Goal: Navigation & Orientation: Find specific page/section

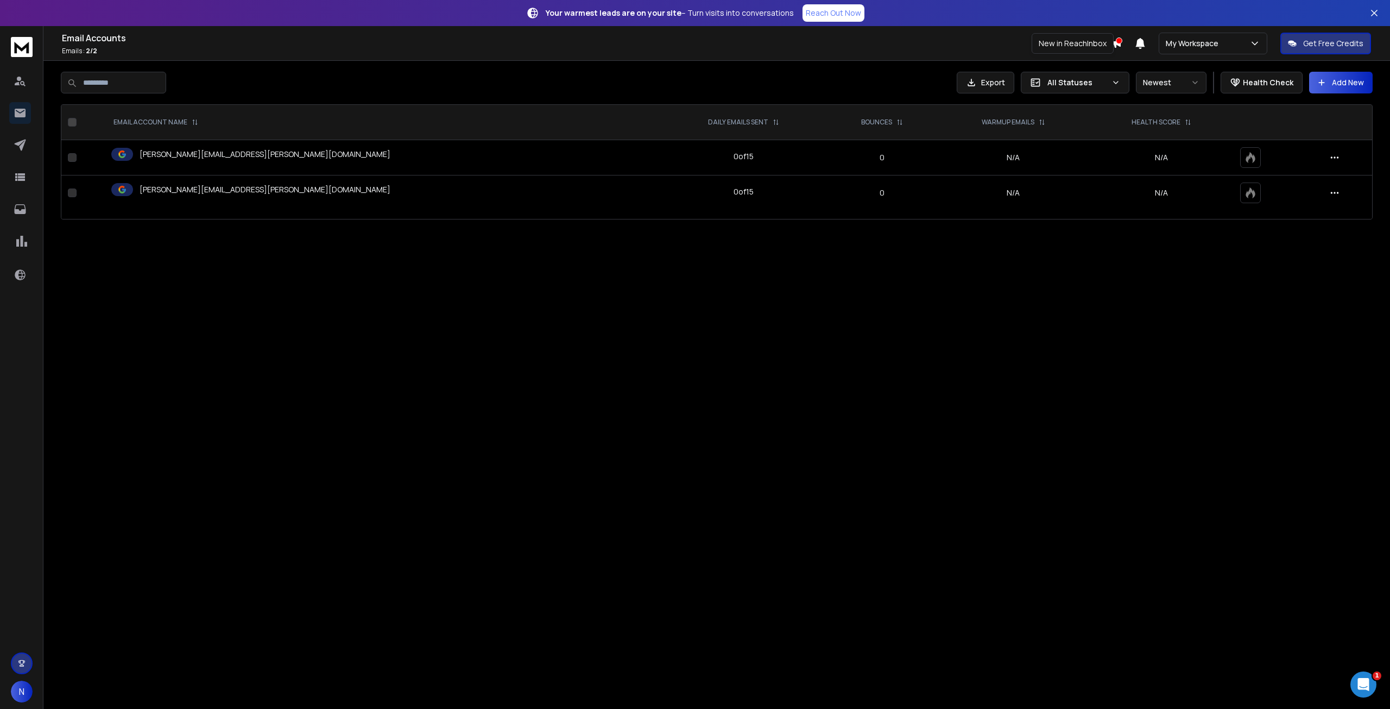
click at [1121, 48] on icon at bounding box center [1116, 43] width 11 height 11
click at [1120, 45] on icon at bounding box center [1116, 43] width 11 height 11
click at [18, 138] on icon at bounding box center [20, 144] width 13 height 13
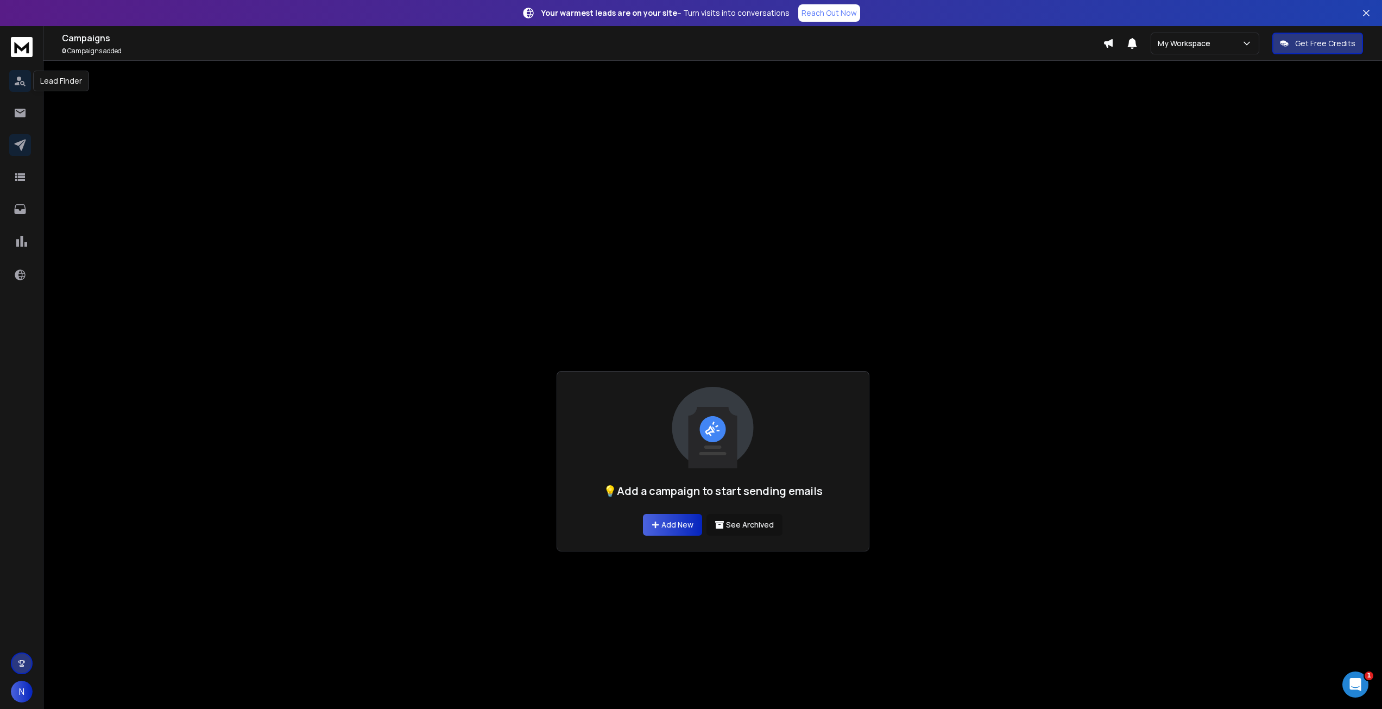
click at [27, 79] on link at bounding box center [20, 81] width 22 height 22
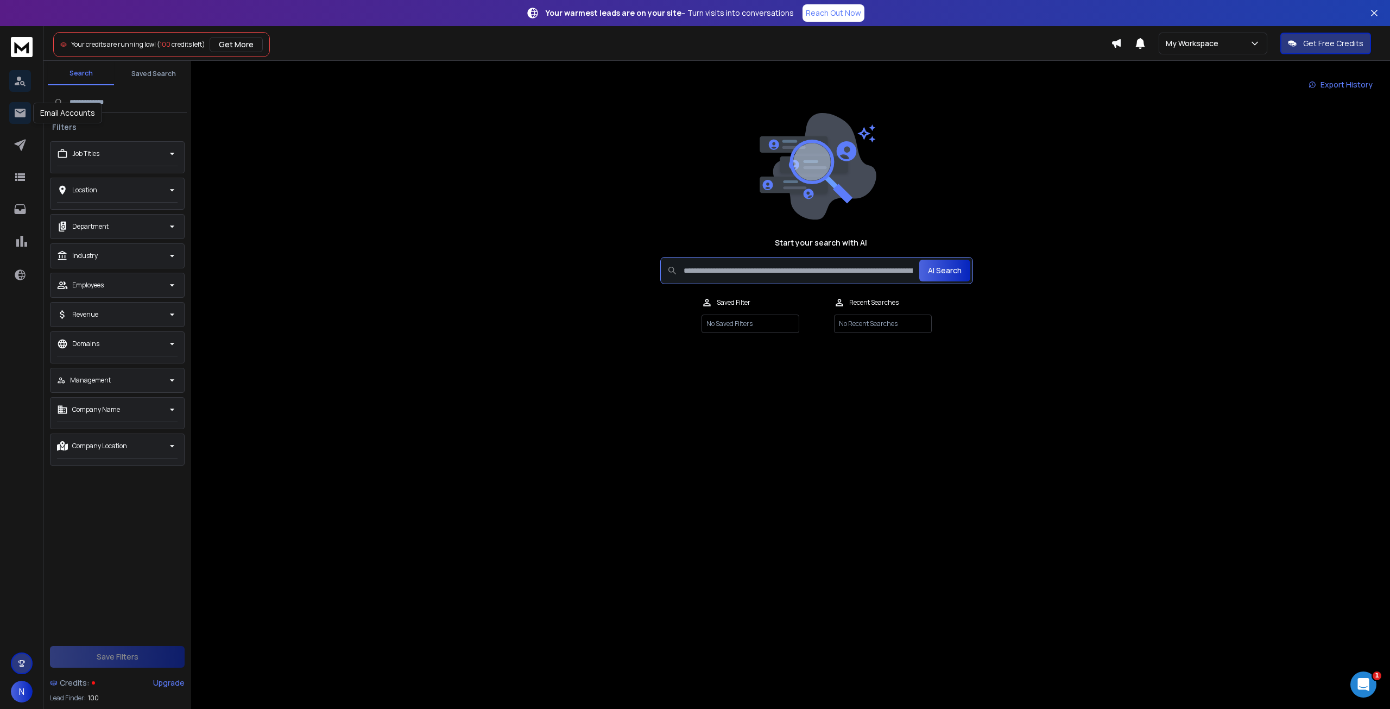
click at [23, 112] on icon at bounding box center [20, 113] width 11 height 9
